Goal: Task Accomplishment & Management: Manage account settings

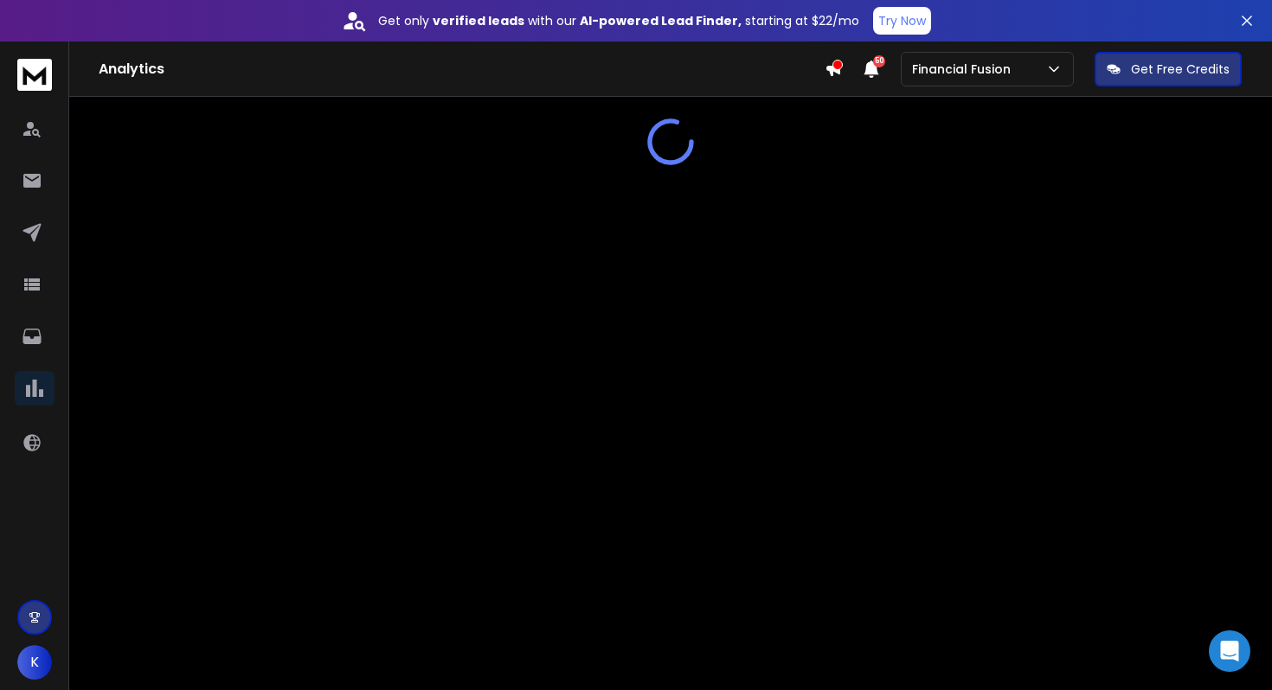
click at [1245, 22] on icon at bounding box center [1247, 21] width 16 height 16
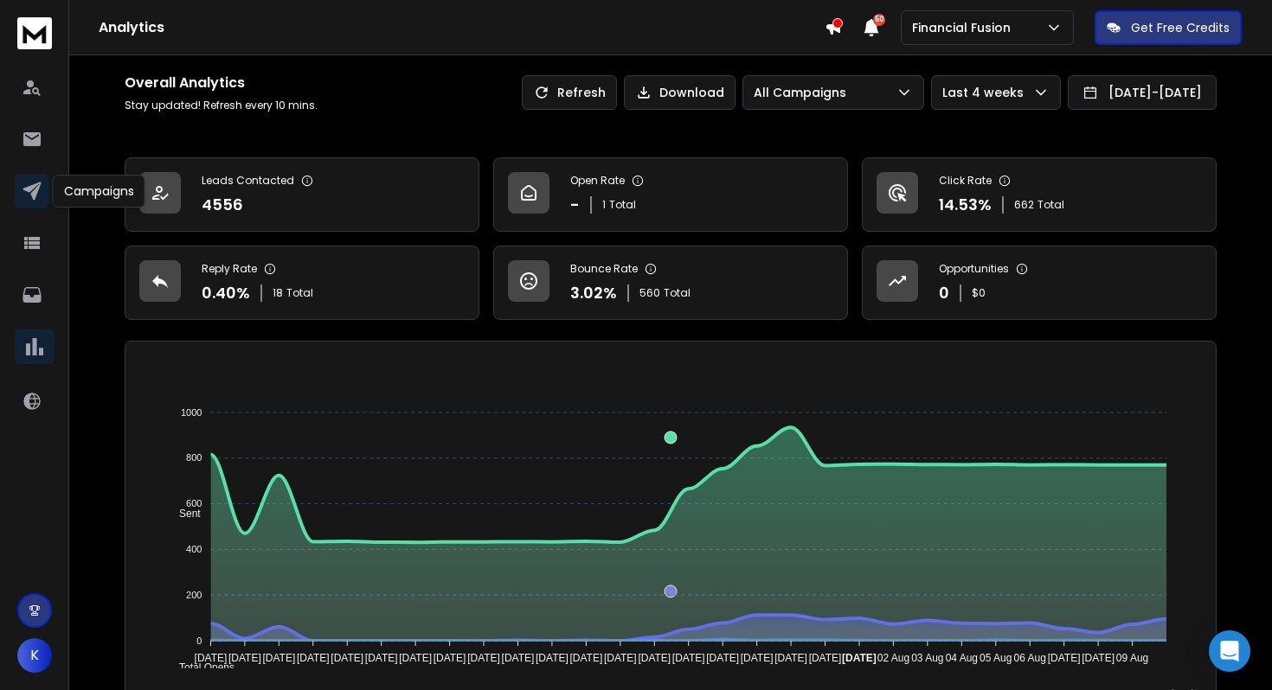
click at [38, 200] on icon at bounding box center [32, 191] width 21 height 21
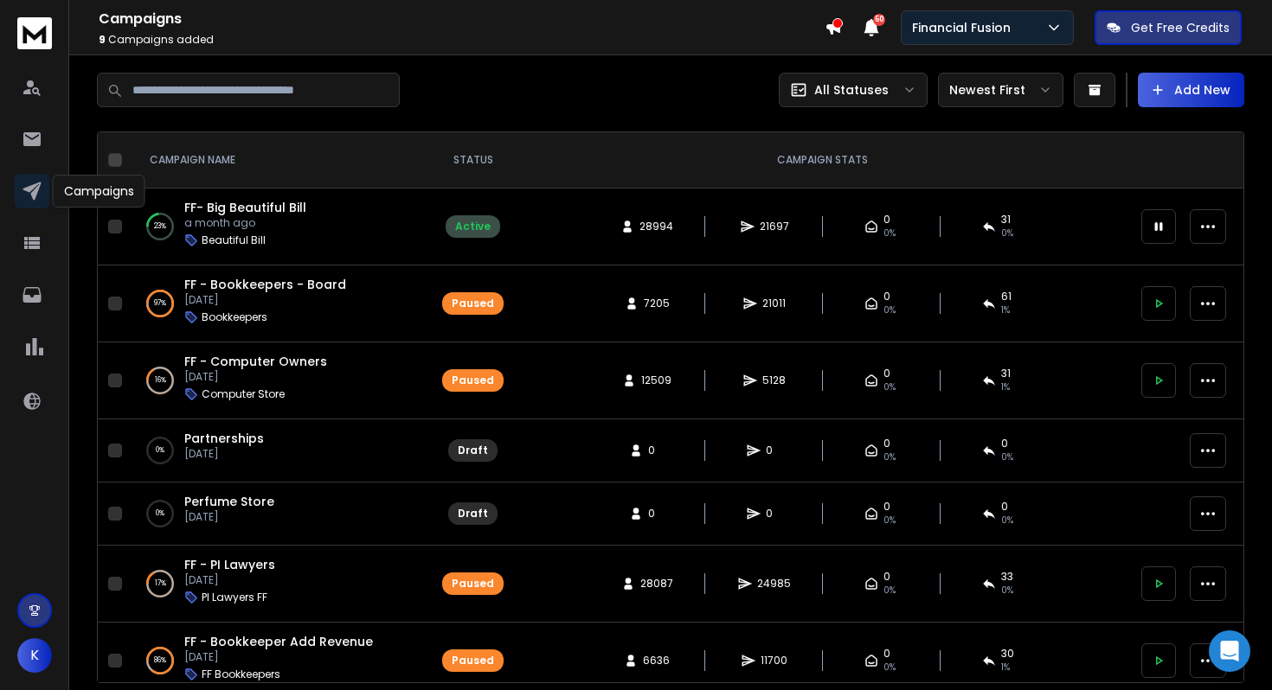
click at [952, 31] on p "Financial Fusion" at bounding box center [965, 27] width 106 height 17
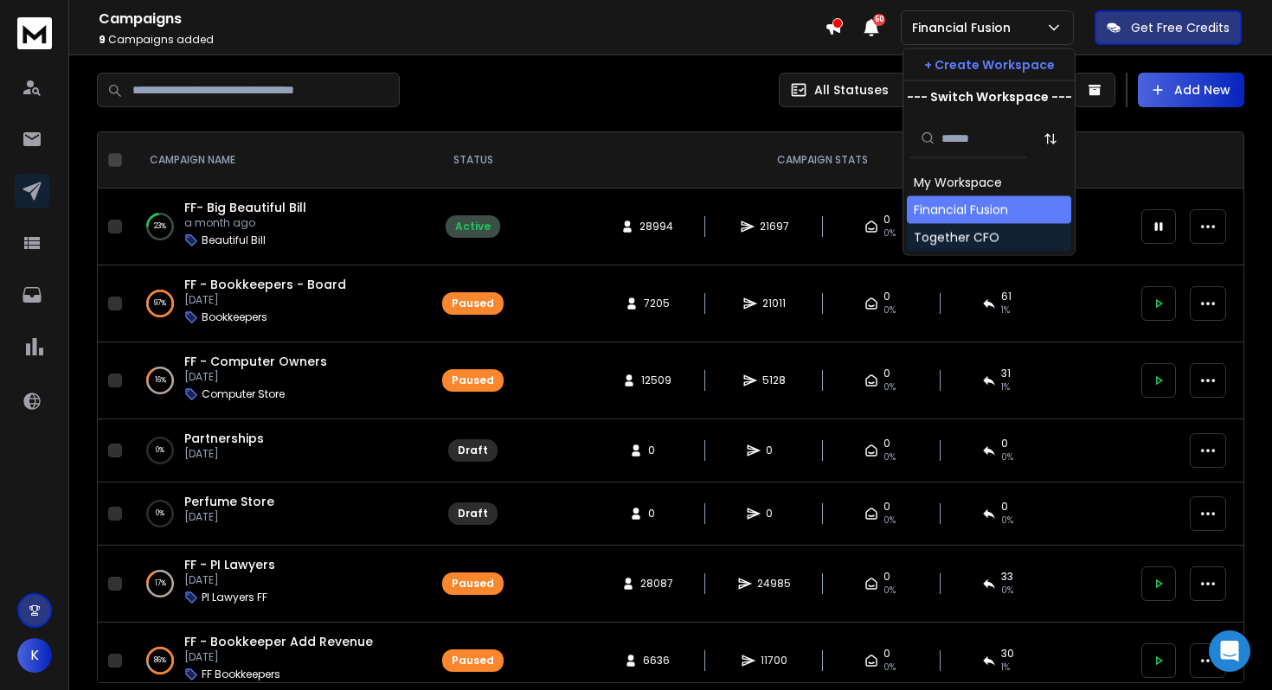
click at [946, 230] on div "Together CFO" at bounding box center [957, 237] width 86 height 17
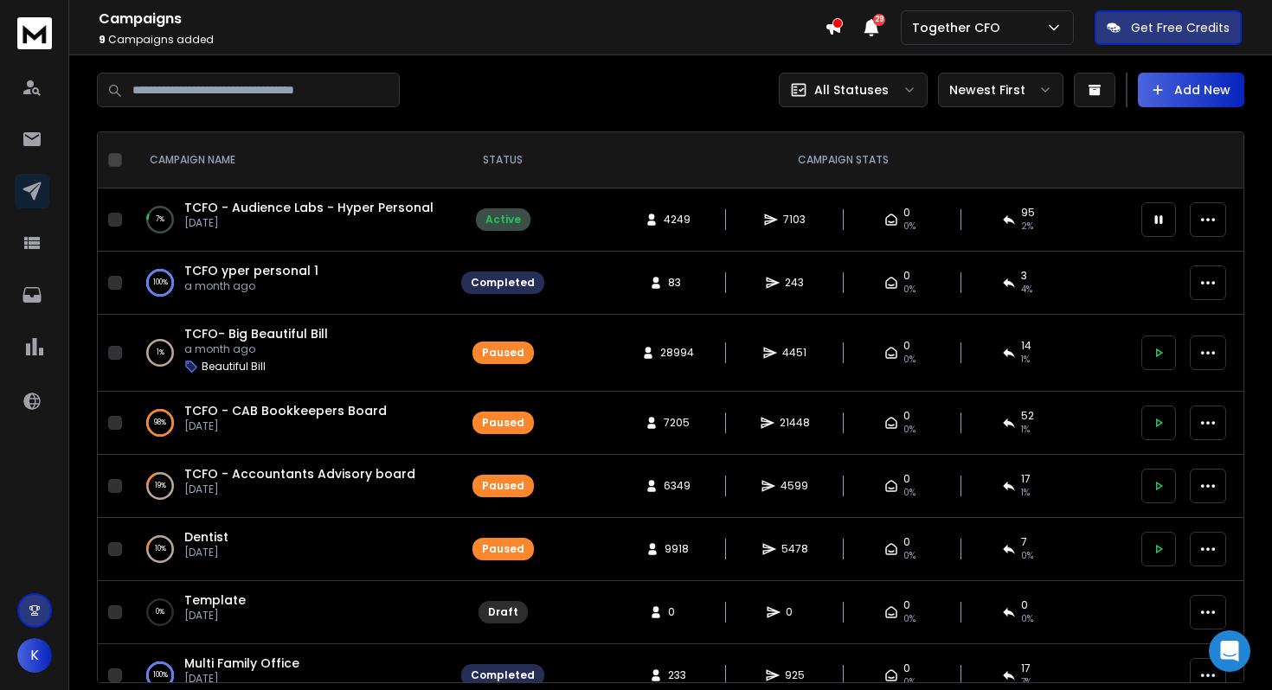
click at [377, 209] on span "TCFO - Audience Labs - Hyper Personal" at bounding box center [308, 207] width 249 height 17
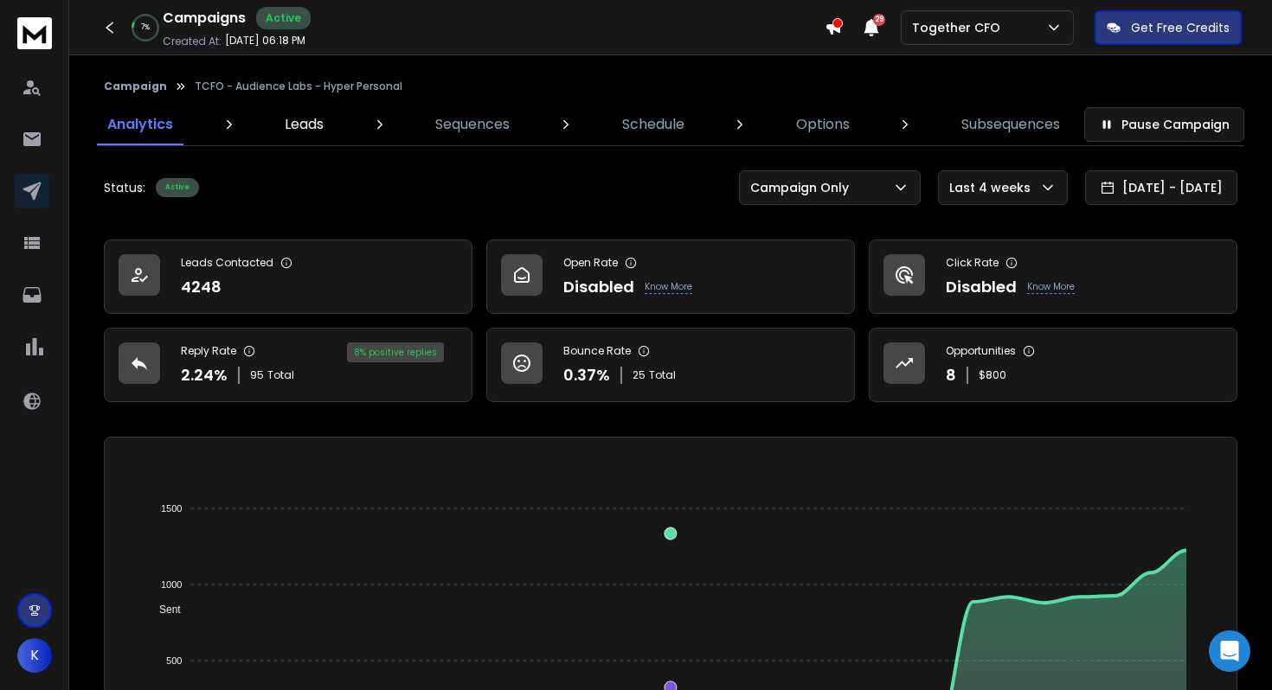
click at [318, 121] on p "Leads" at bounding box center [304, 124] width 39 height 21
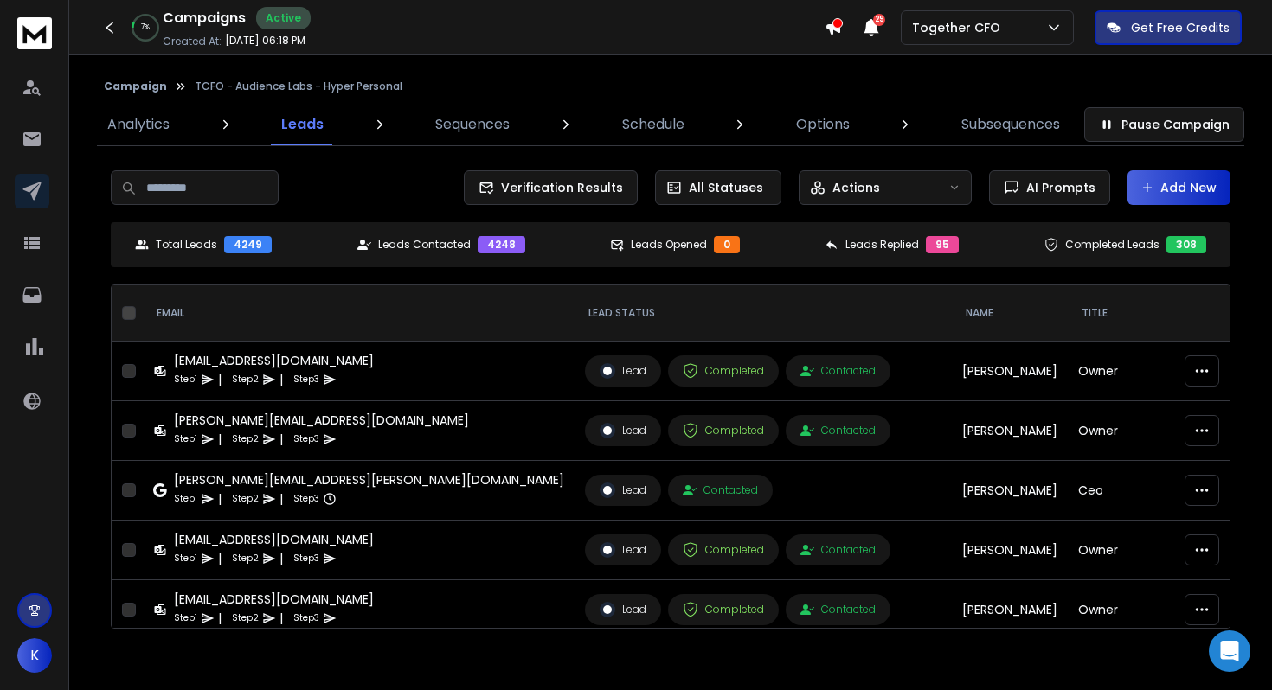
click at [1177, 190] on button "Add New" at bounding box center [1178, 187] width 103 height 35
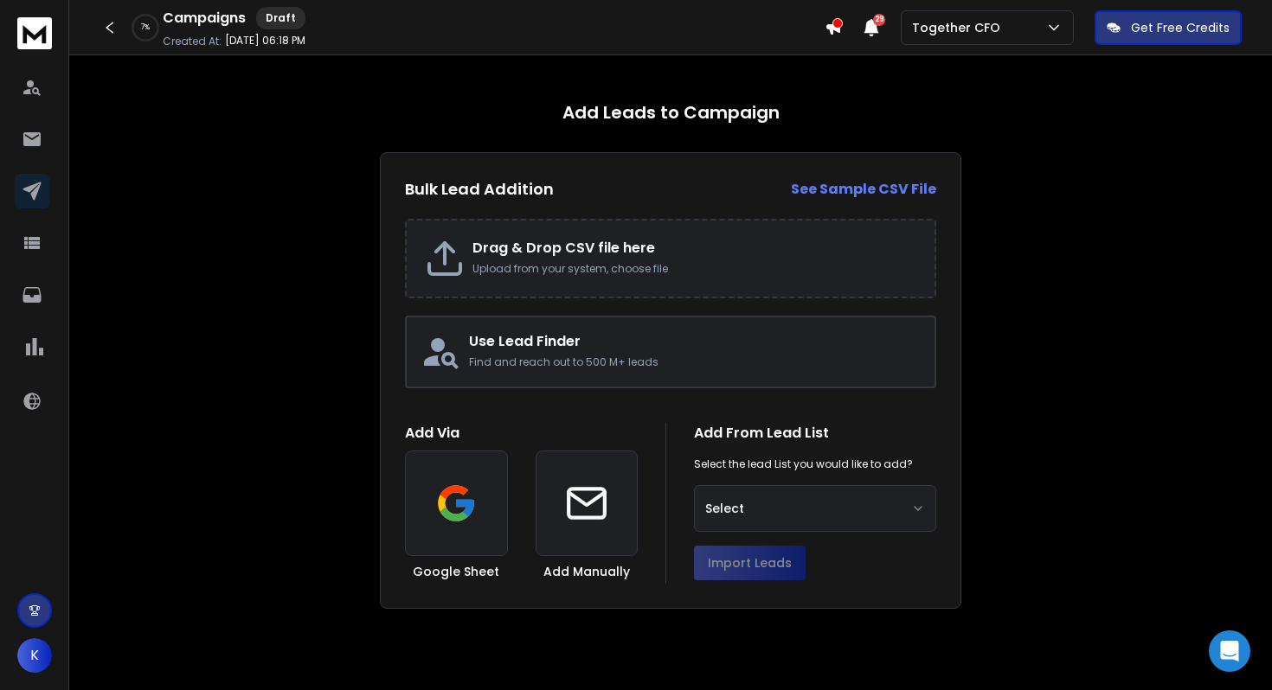
click at [691, 266] on p "Upload from your system, choose file" at bounding box center [694, 269] width 445 height 14
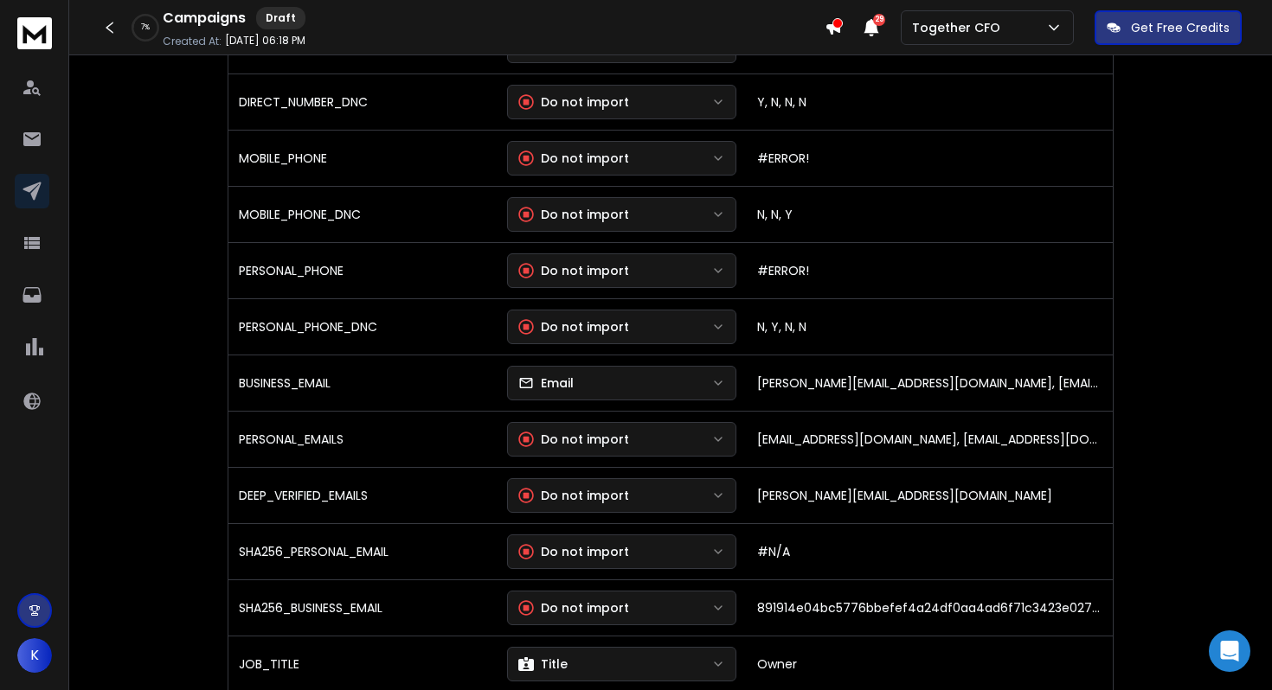
scroll to position [1198, 0]
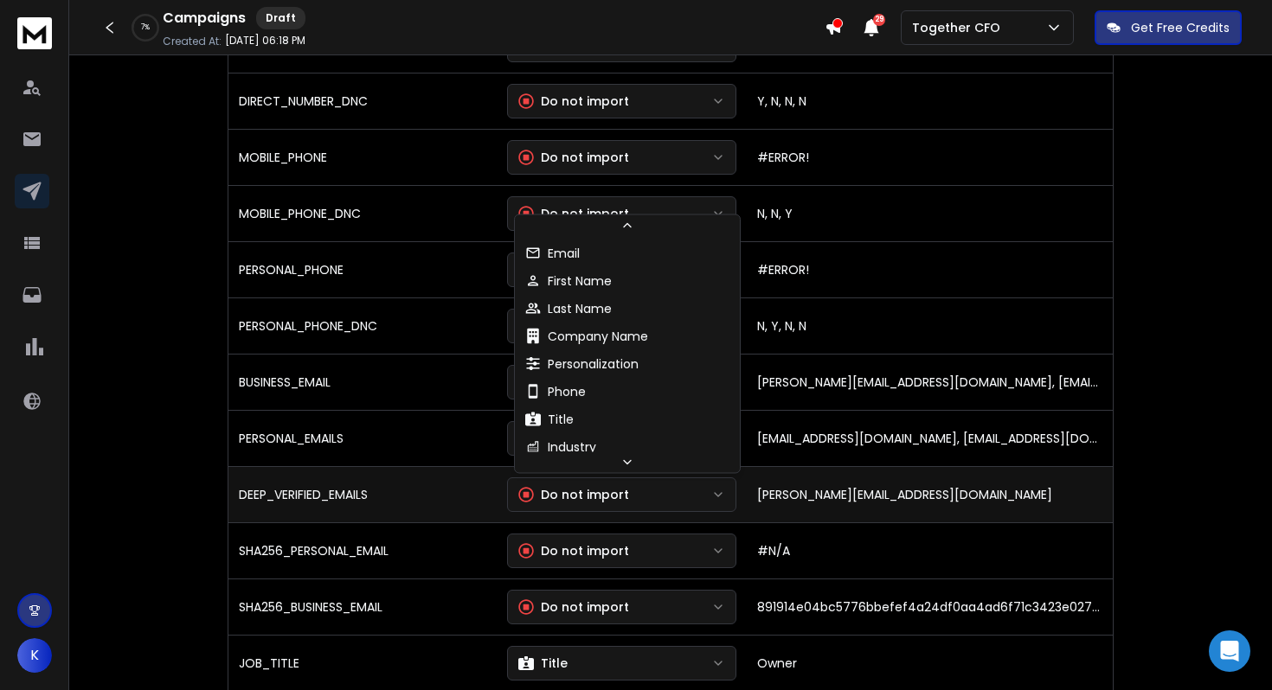
click at [589, 503] on div "Do not import" at bounding box center [573, 494] width 111 height 17
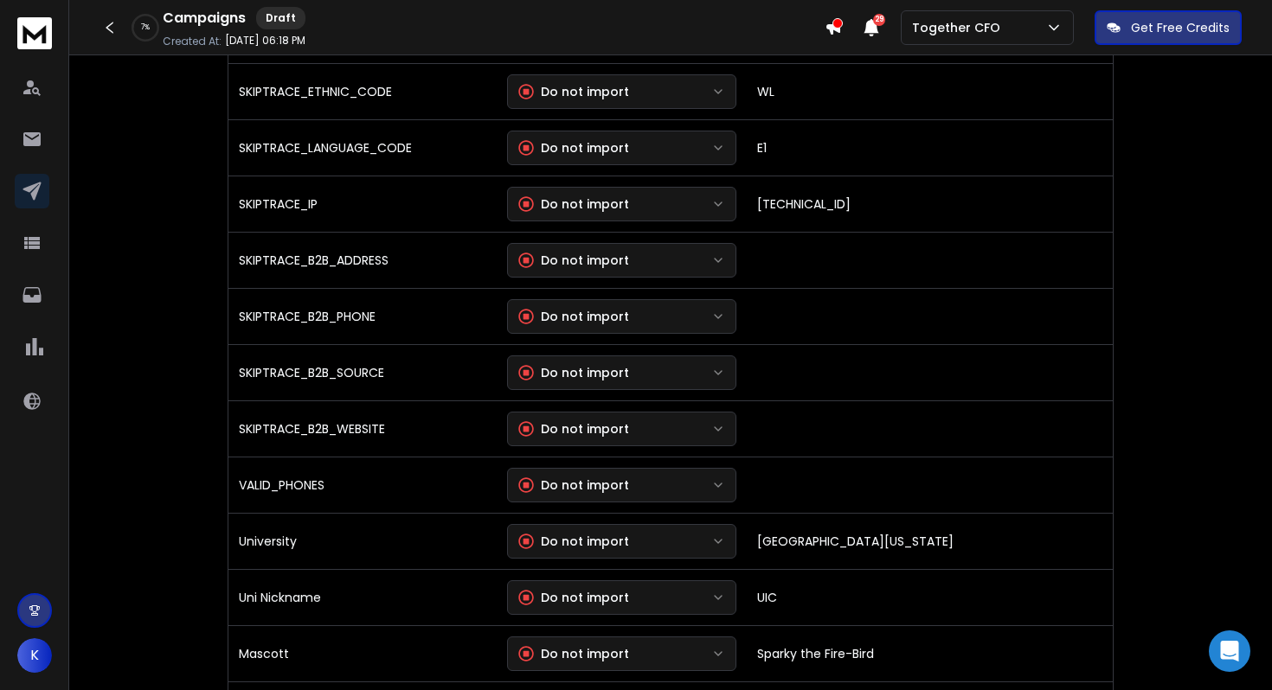
scroll to position [4617, 0]
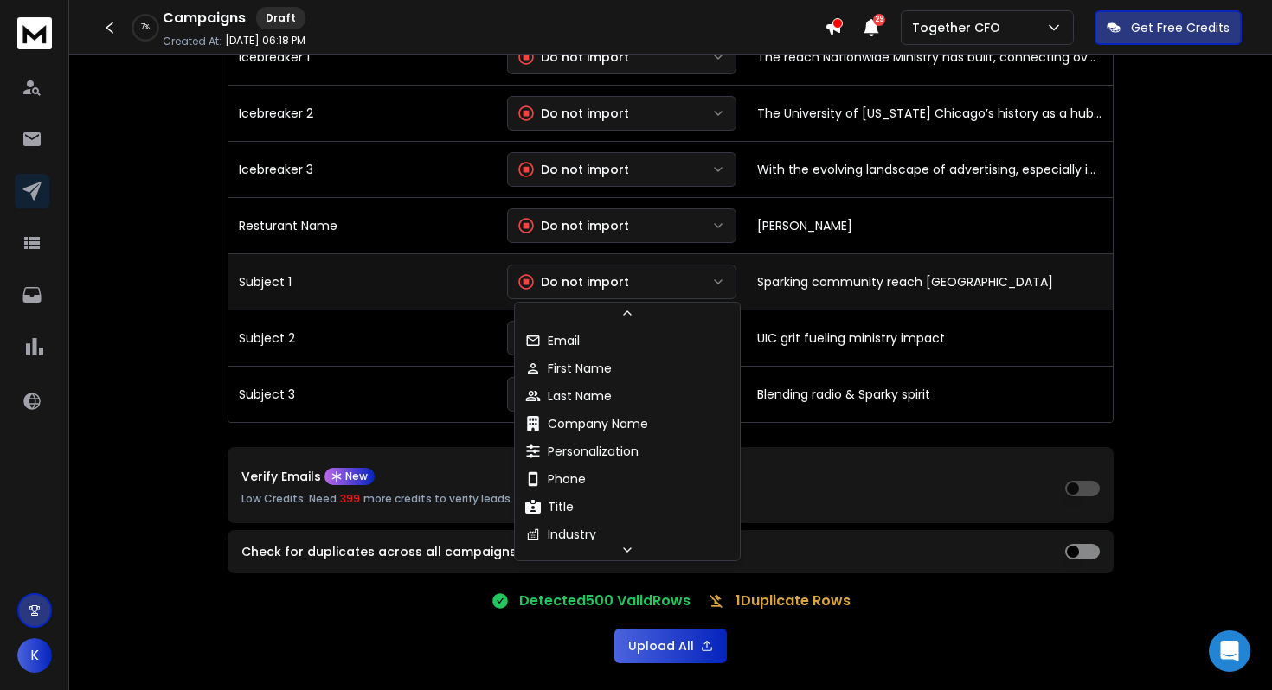
click at [580, 288] on div "Do not import" at bounding box center [573, 281] width 111 height 17
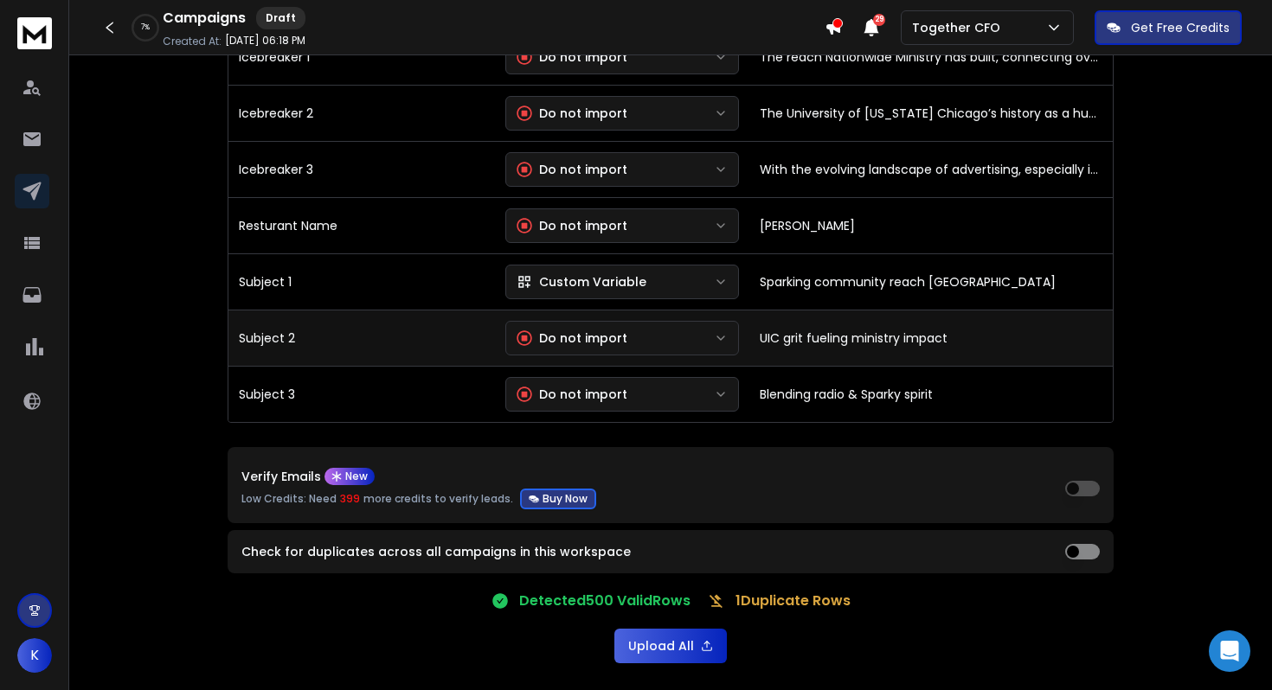
click at [566, 350] on button "Do not import" at bounding box center [622, 338] width 234 height 35
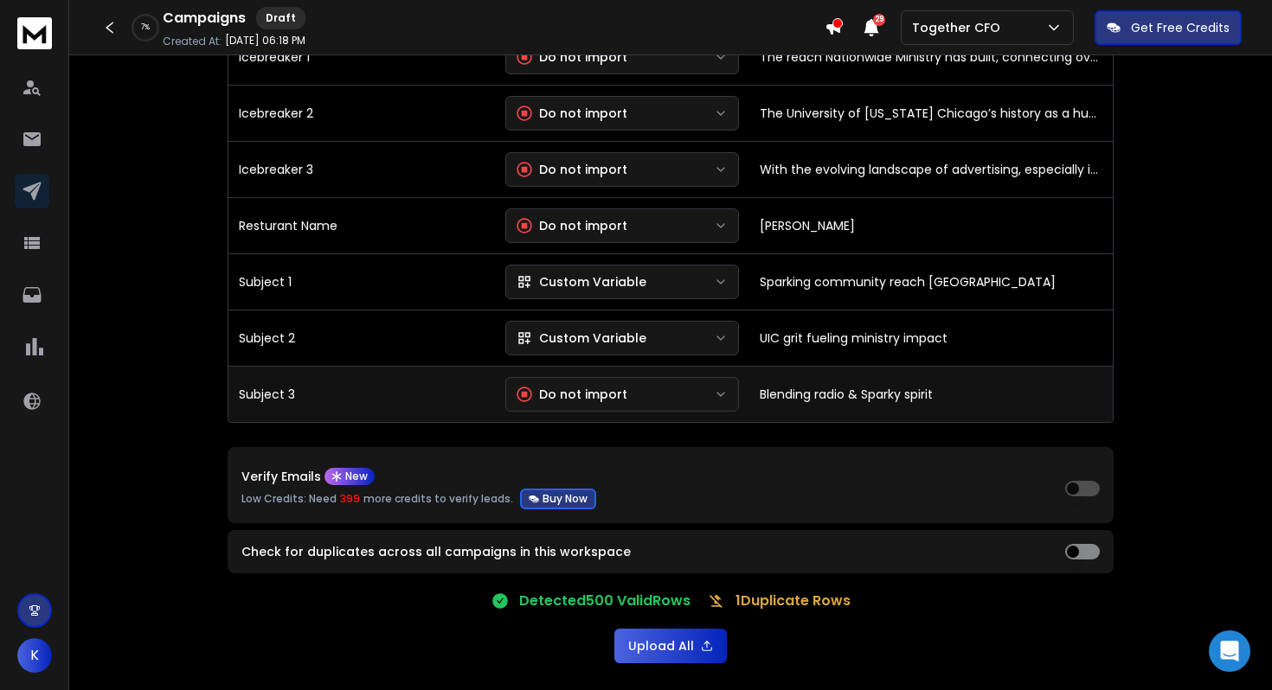
click at [577, 394] on div "Do not import" at bounding box center [572, 394] width 111 height 17
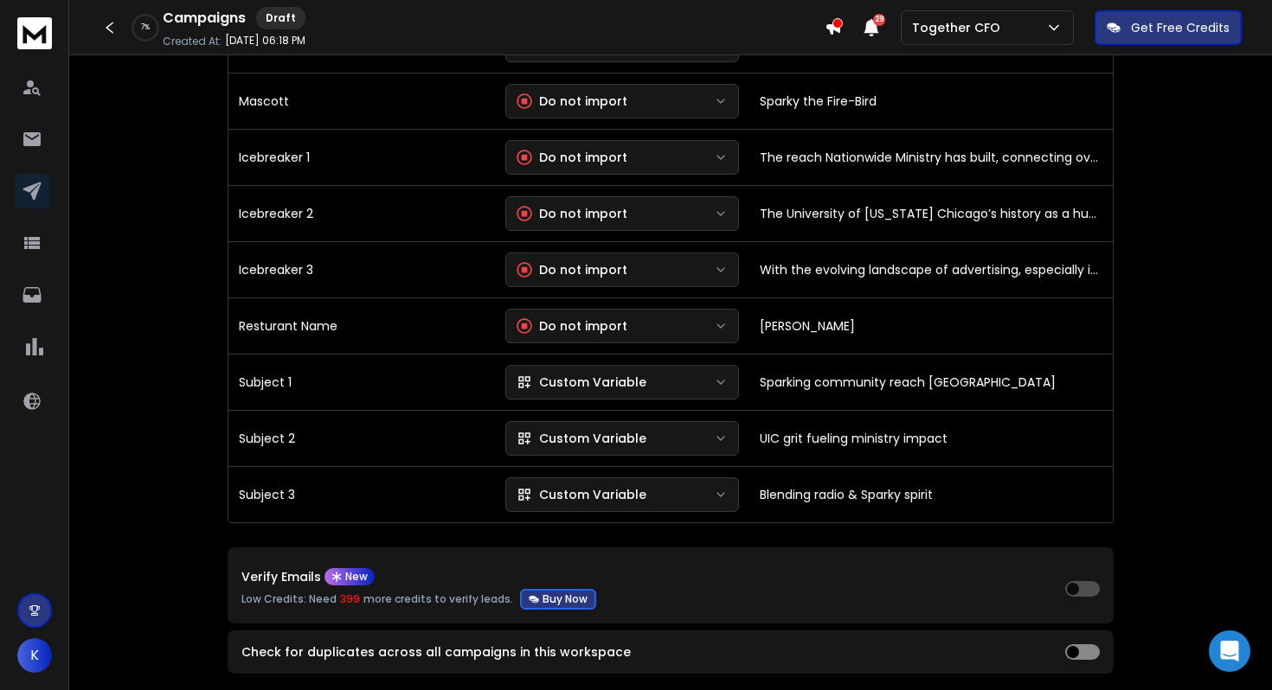
scroll to position [4513, 0]
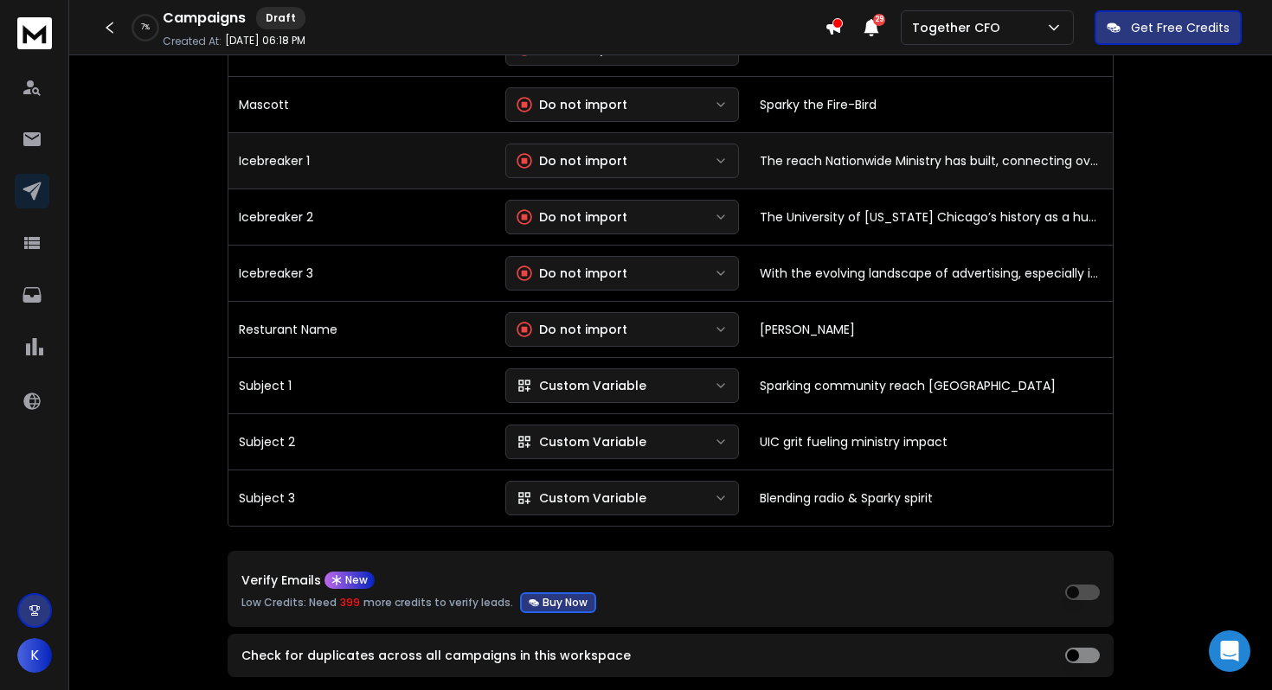
click at [570, 164] on div "Do not import" at bounding box center [572, 160] width 111 height 17
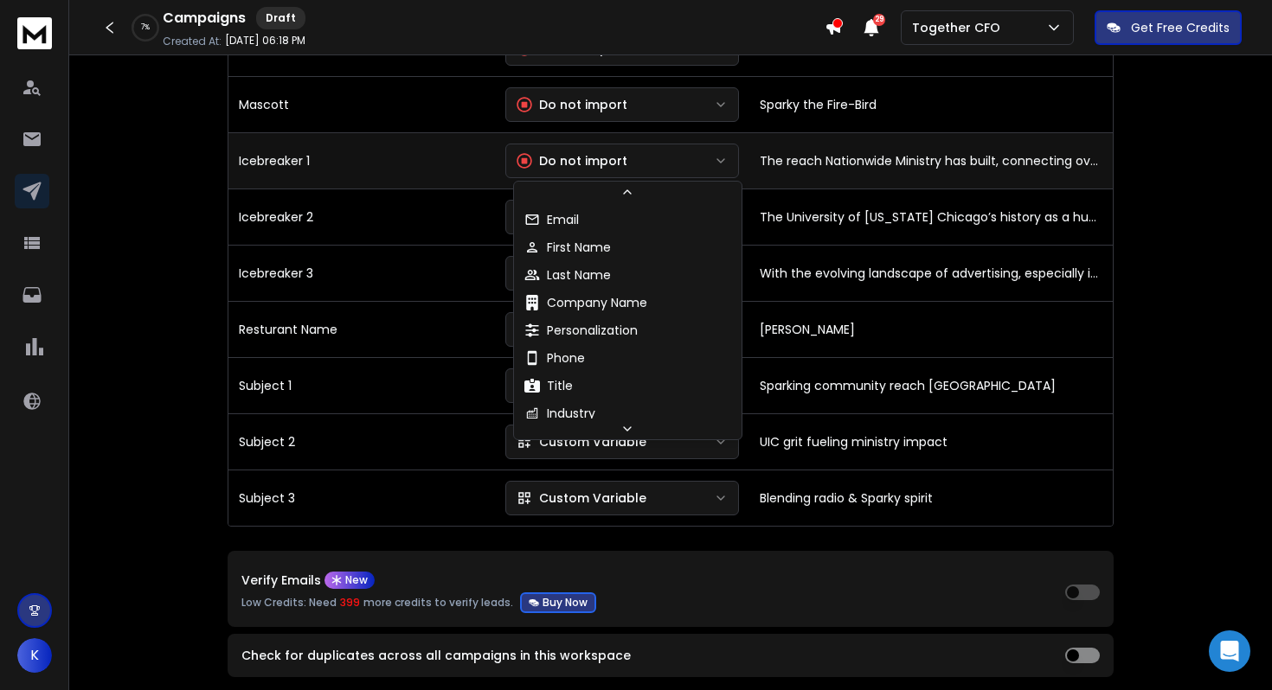
scroll to position [175, 0]
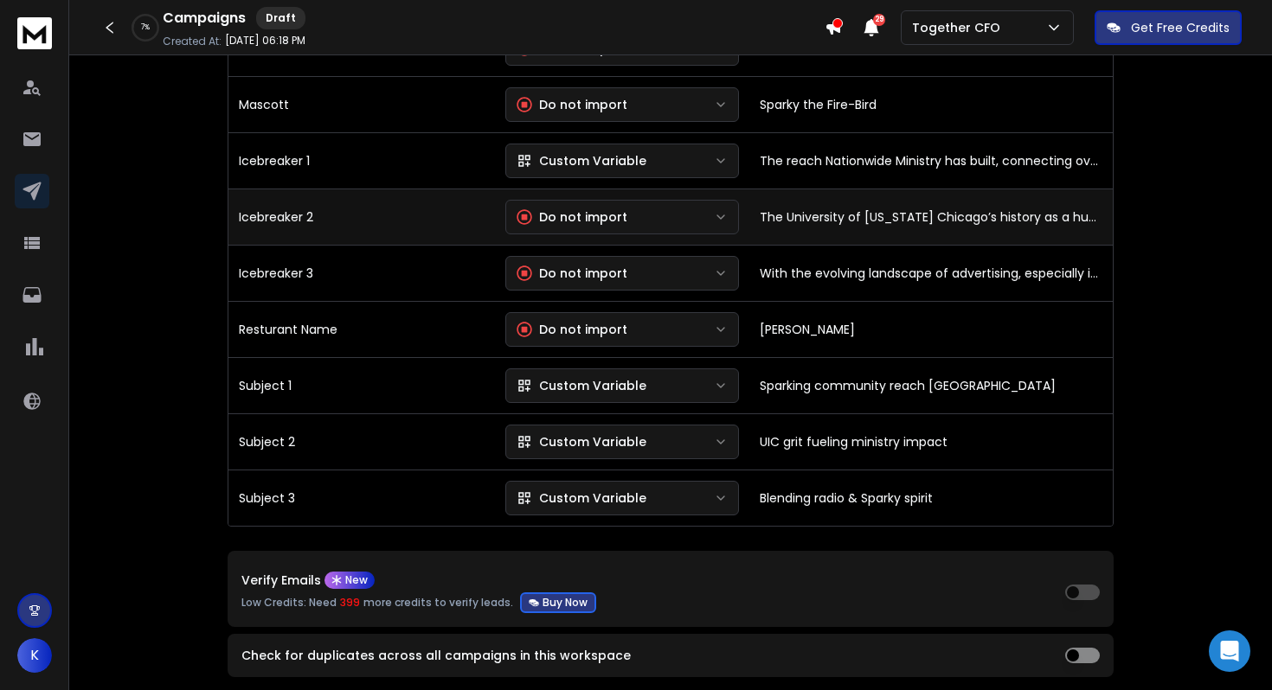
click at [568, 222] on div "Do not import" at bounding box center [572, 217] width 111 height 17
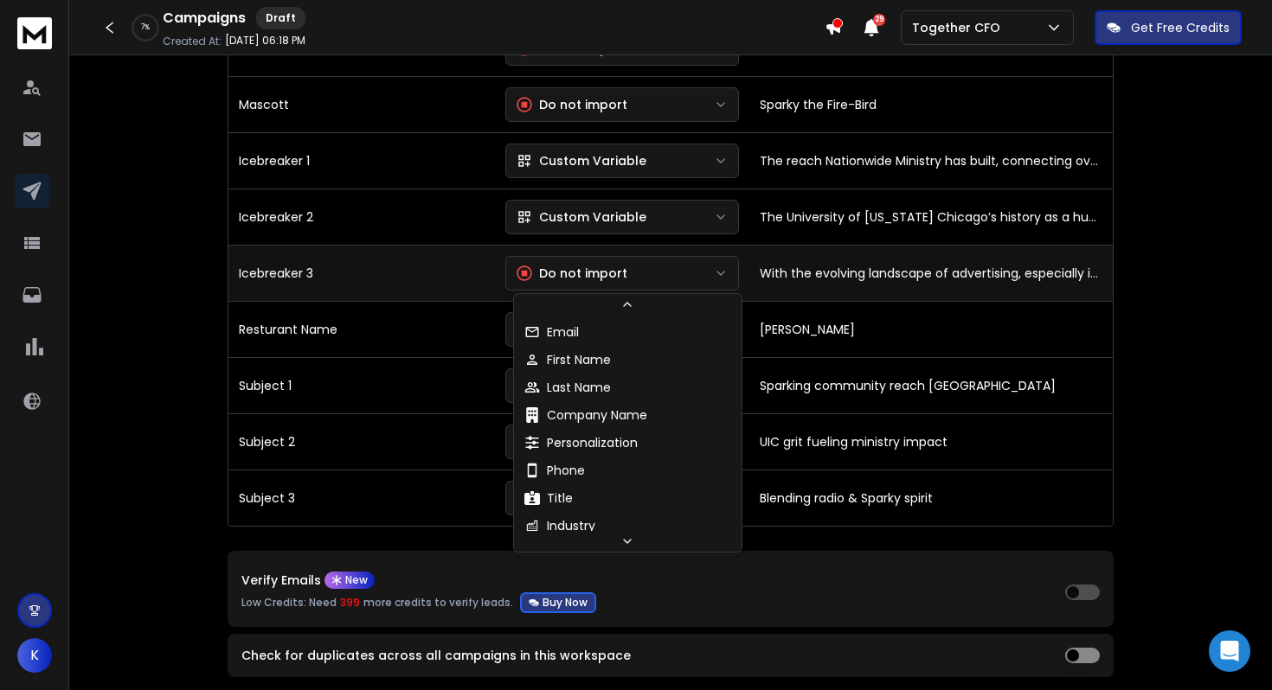
click at [575, 270] on div "Do not import" at bounding box center [572, 273] width 111 height 17
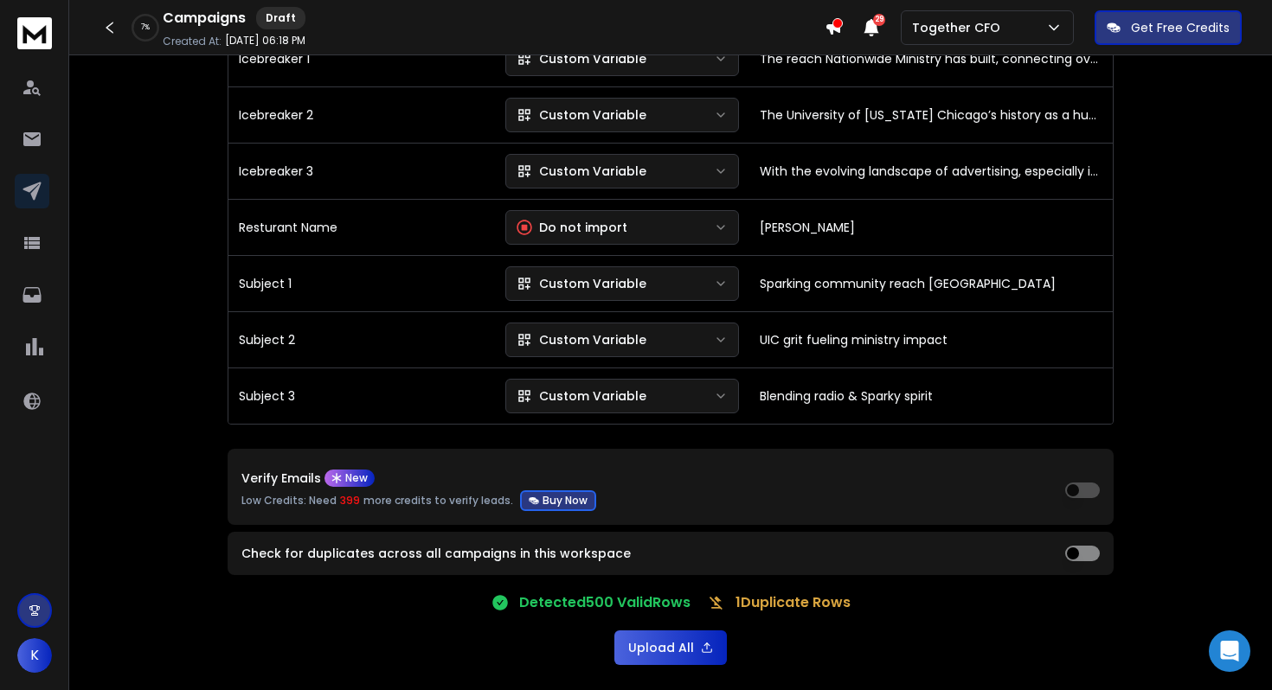
scroll to position [4617, 0]
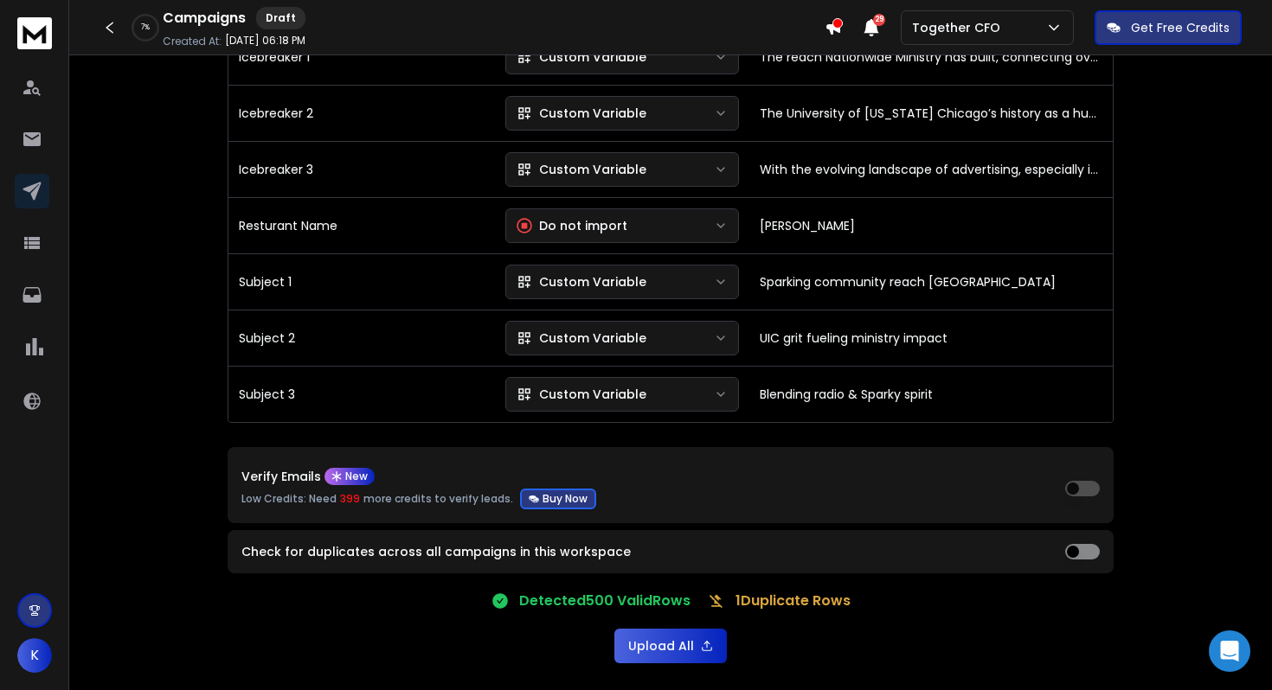
click at [1076, 550] on button "Check for duplicates across all campaigns in this workspace" at bounding box center [1082, 552] width 35 height 16
click at [692, 646] on button "Upload All" at bounding box center [670, 646] width 112 height 35
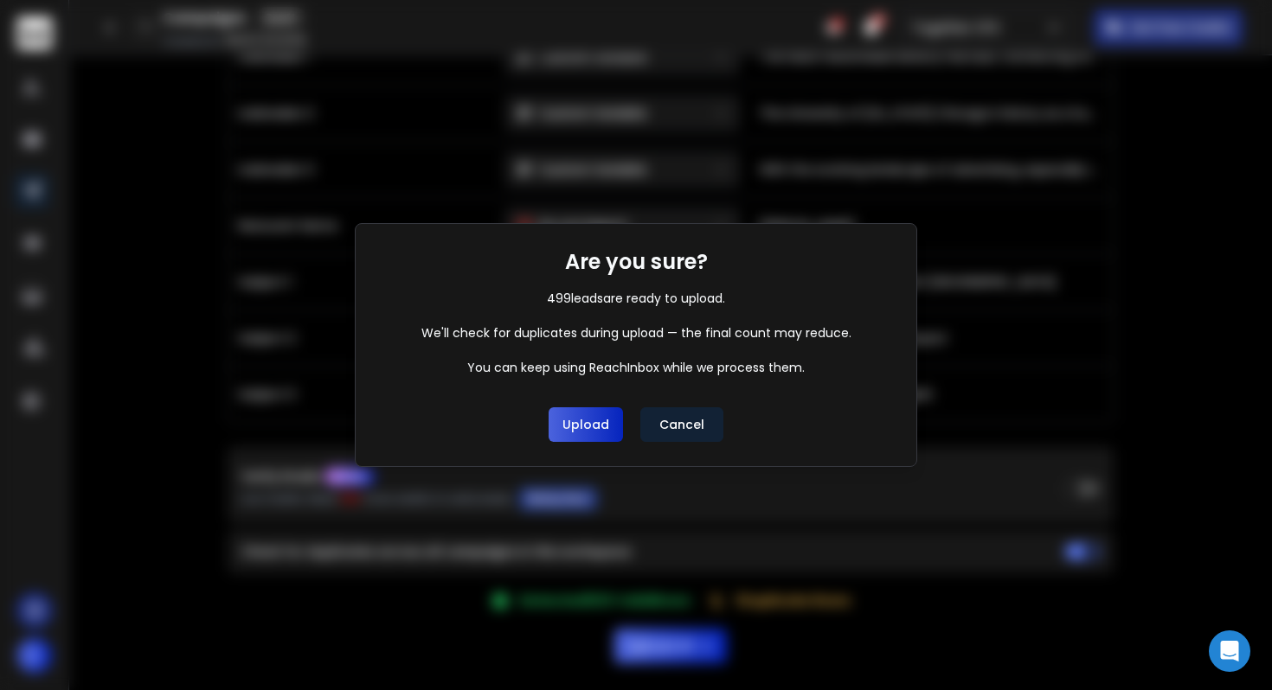
click at [585, 429] on button "Upload" at bounding box center [586, 425] width 74 height 35
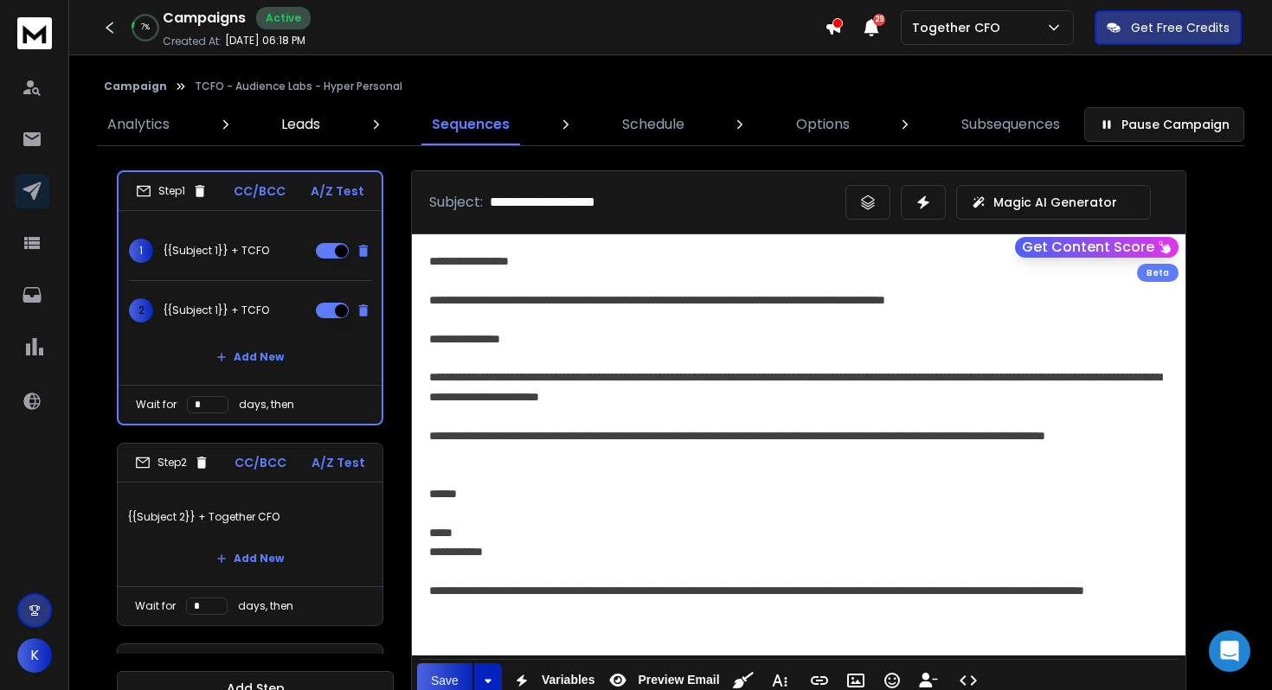
click at [303, 130] on p "Leads" at bounding box center [300, 124] width 39 height 21
